Goal: Task Accomplishment & Management: Manage account settings

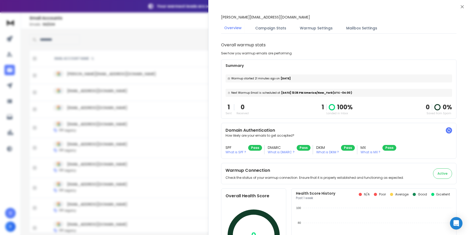
click at [114, 23] on div at bounding box center [234, 117] width 469 height 235
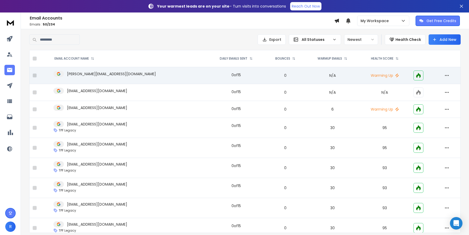
click at [90, 74] on p "[PERSON_NAME][EMAIL_ADDRESS][DOMAIN_NAME]" at bounding box center [111, 73] width 89 height 5
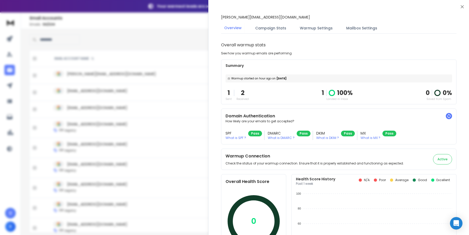
click at [129, 22] on div at bounding box center [234, 117] width 469 height 235
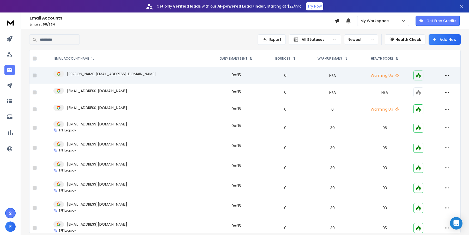
click at [101, 71] on p "[PERSON_NAME][EMAIL_ADDRESS][DOMAIN_NAME]" at bounding box center [111, 73] width 89 height 5
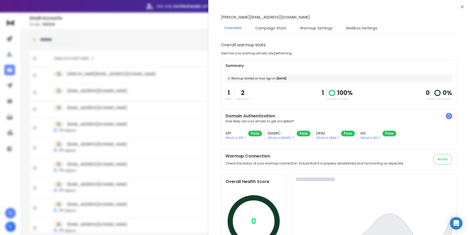
click at [351, 26] on button "Mailbox Settings" at bounding box center [361, 27] width 37 height 11
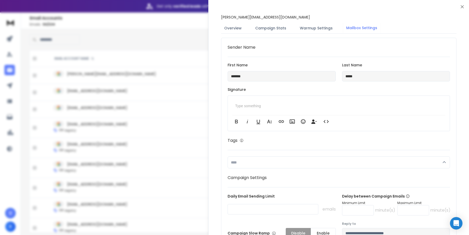
click at [235, 28] on button "Overview" at bounding box center [233, 27] width 24 height 11
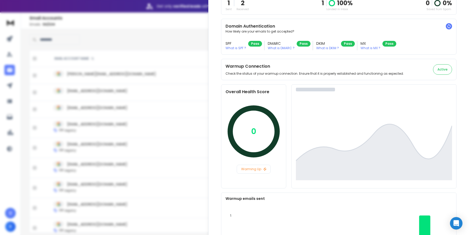
scroll to position [90, 0]
click at [437, 71] on button "Active" at bounding box center [442, 69] width 19 height 10
click at [441, 69] on button "Active" at bounding box center [442, 69] width 19 height 10
click at [442, 67] on button "Active" at bounding box center [442, 69] width 19 height 10
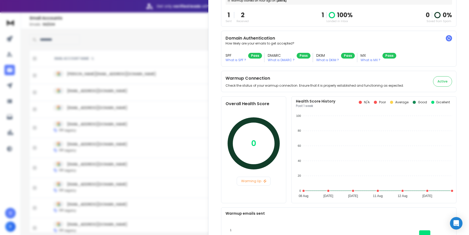
scroll to position [0, 0]
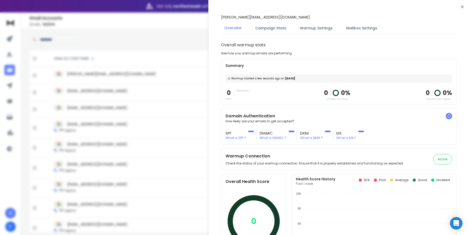
click at [158, 32] on div at bounding box center [234, 117] width 469 height 235
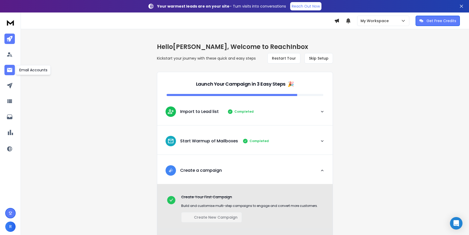
click at [9, 69] on icon at bounding box center [9, 70] width 5 height 4
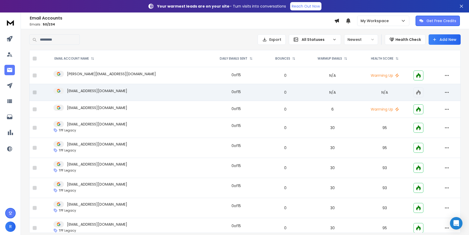
click at [445, 92] on icon at bounding box center [447, 92] width 4 height 1
click at [132, 89] on div "[EMAIL_ADDRESS][DOMAIN_NAME]" at bounding box center [128, 91] width 150 height 6
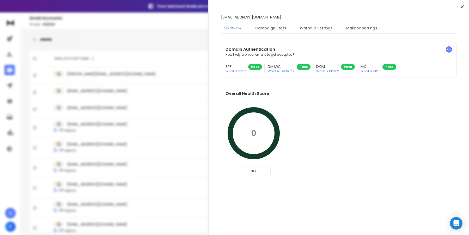
click at [462, 8] on icon "button" at bounding box center [461, 6] width 5 height 5
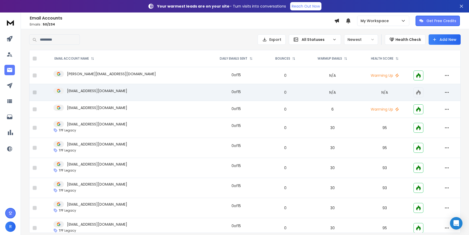
click at [446, 91] on icon at bounding box center [446, 92] width 5 height 5
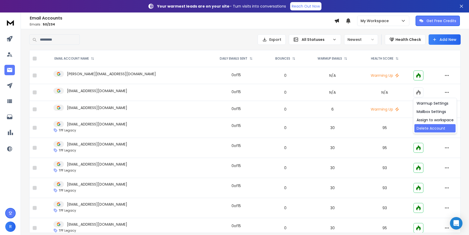
click at [425, 128] on div "Delete Account" at bounding box center [434, 128] width 41 height 8
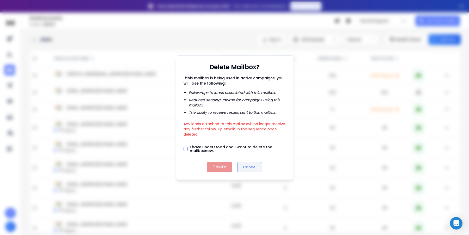
click at [187, 147] on button "I have understood and I want to delete the mailbox now." at bounding box center [185, 149] width 4 height 4
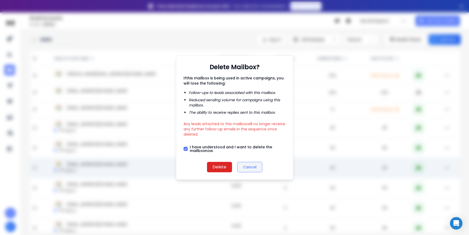
click at [218, 166] on button "Delete" at bounding box center [219, 167] width 25 height 10
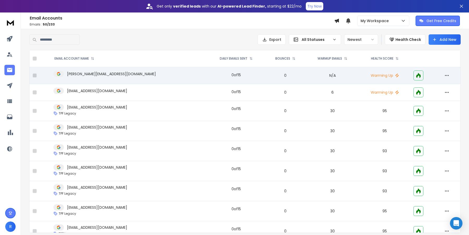
click at [86, 74] on p "[PERSON_NAME][EMAIL_ADDRESS][DOMAIN_NAME]" at bounding box center [111, 73] width 89 height 5
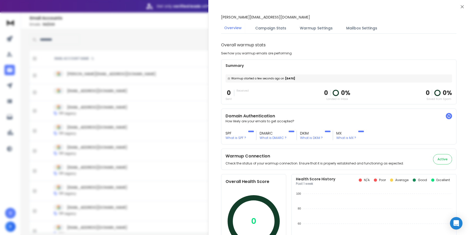
click at [165, 44] on div at bounding box center [234, 117] width 469 height 235
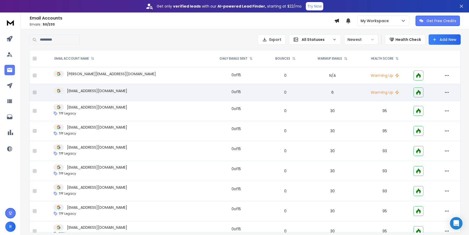
click at [416, 92] on icon at bounding box center [418, 92] width 5 height 5
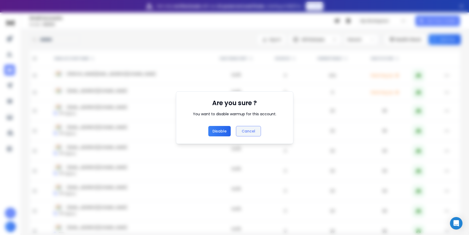
click at [217, 133] on button "Disable" at bounding box center [219, 131] width 22 height 10
